Goal: Information Seeking & Learning: Check status

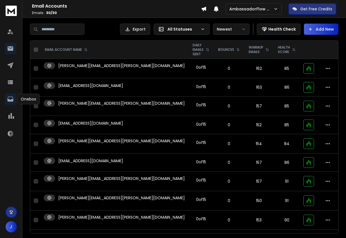
click at [10, 102] on icon at bounding box center [10, 99] width 7 height 7
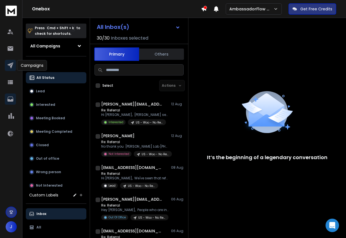
click at [10, 67] on icon at bounding box center [10, 65] width 6 height 6
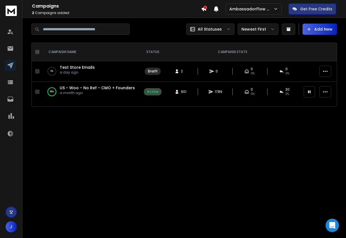
click at [84, 90] on span "US - Woo - No Ref - CMO + Founders" at bounding box center [97, 88] width 75 height 6
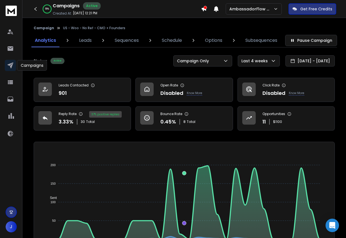
click at [11, 66] on icon at bounding box center [10, 65] width 6 height 6
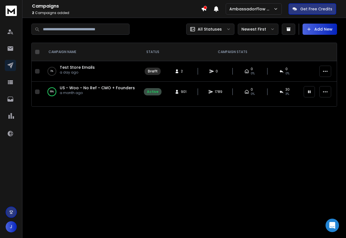
click at [105, 125] on div "Your warmest leads are on your site – Turn visits into conversations Reach Out …" at bounding box center [173, 119] width 346 height 238
click at [93, 86] on span "US - Woo - No Ref - CMO + Founders" at bounding box center [97, 88] width 75 height 6
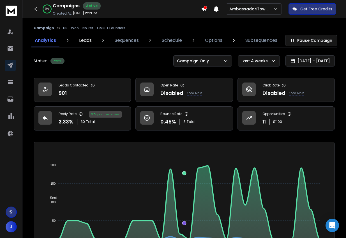
click at [85, 41] on p "Leads" at bounding box center [85, 40] width 13 height 7
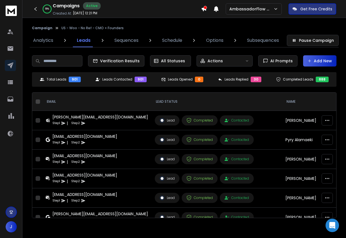
click at [92, 43] on link "Leads" at bounding box center [84, 40] width 20 height 13
click at [125, 41] on p "Sequences" at bounding box center [126, 40] width 24 height 7
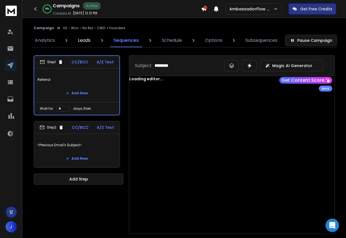
click at [80, 43] on p "Leads" at bounding box center [84, 40] width 13 height 7
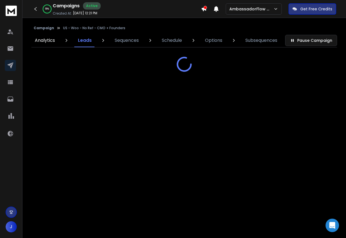
click at [55, 43] on link "Analytics" at bounding box center [44, 40] width 27 height 13
click at [38, 9] on button at bounding box center [35, 8] width 7 height 11
